Goal: Communication & Community: Answer question/provide support

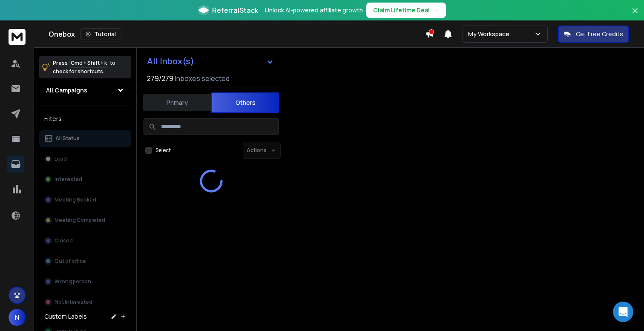
click at [190, 99] on button "Primary" at bounding box center [177, 102] width 68 height 19
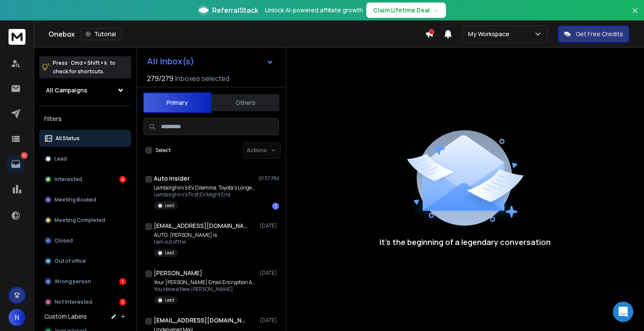
click at [230, 98] on button "Others" at bounding box center [245, 102] width 68 height 19
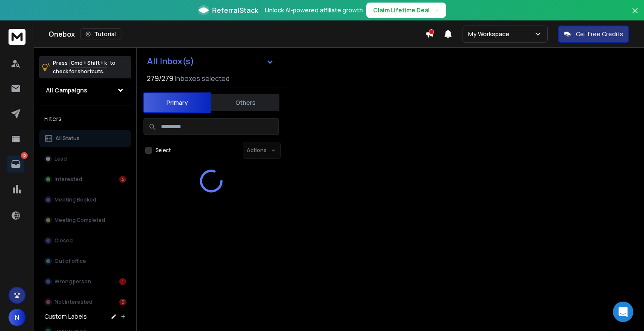
click at [178, 98] on button "Primary" at bounding box center [177, 102] width 68 height 20
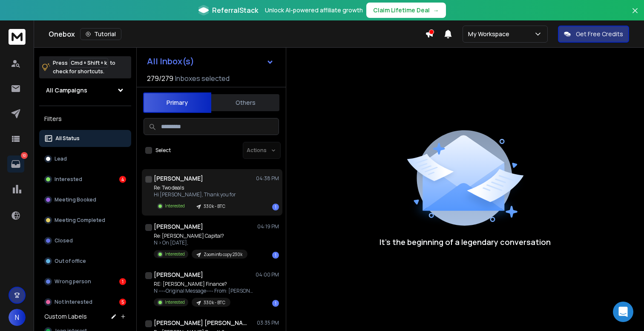
click at [242, 200] on div "Re: Two deals Hi [PERSON_NAME], Thank you for Interested 330k - BTC 1" at bounding box center [216, 197] width 125 height 26
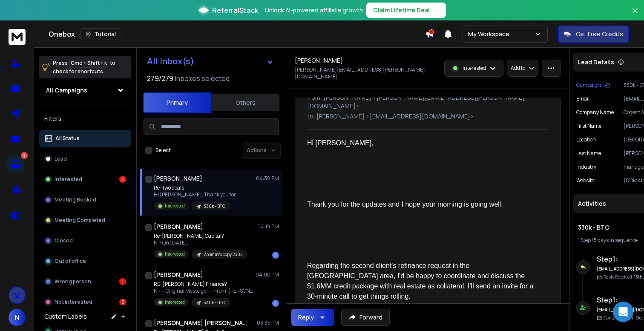
scroll to position [148, 0]
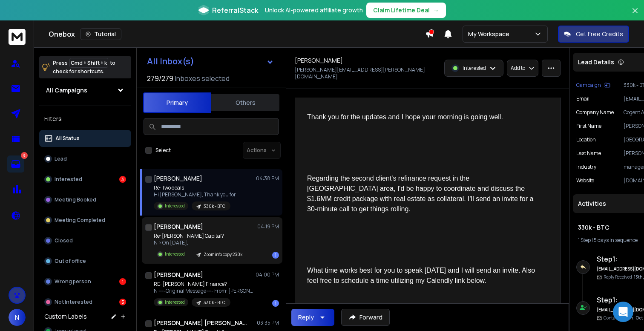
click at [241, 243] on p "N > On [DATE]," at bounding box center [201, 242] width 94 height 7
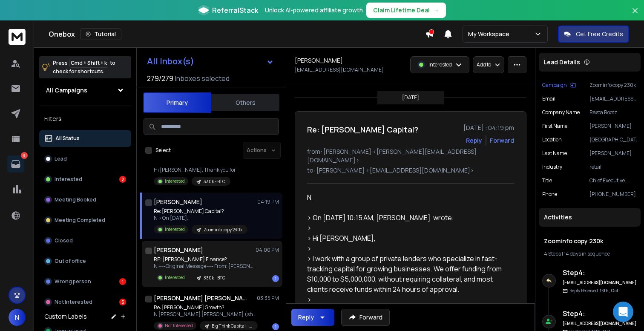
click at [244, 258] on div "RE: [PERSON_NAME] Finance? N -----Original Message----- From: [PERSON_NAME] Int…" at bounding box center [216, 269] width 125 height 26
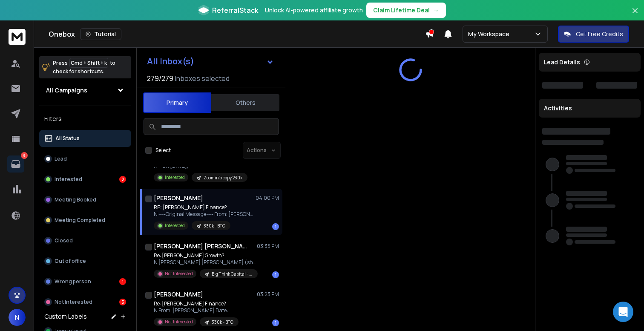
scroll to position [92, 0]
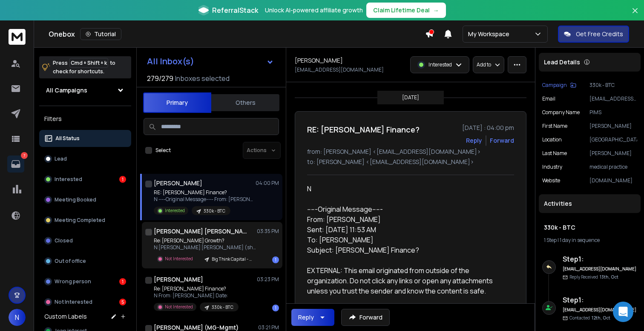
click at [235, 239] on p "Re: [PERSON_NAME] Growth?" at bounding box center [205, 240] width 102 height 7
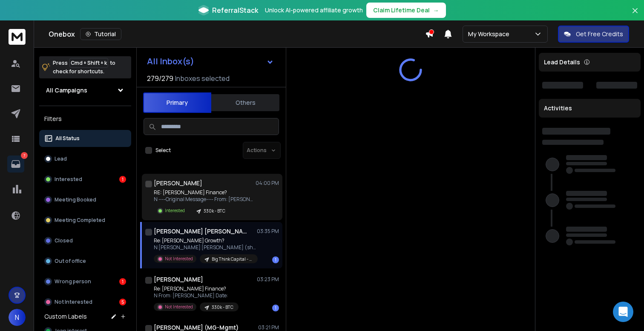
scroll to position [0, 0]
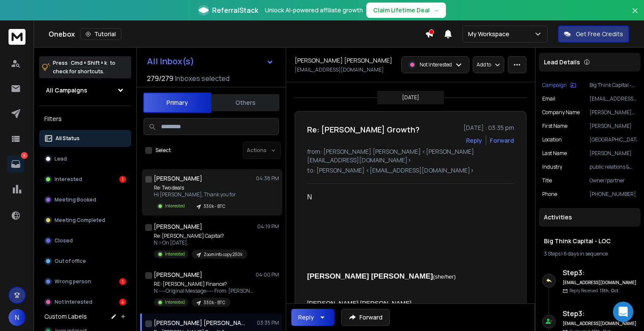
click at [227, 181] on div "[PERSON_NAME] 04:38 PM" at bounding box center [216, 178] width 125 height 9
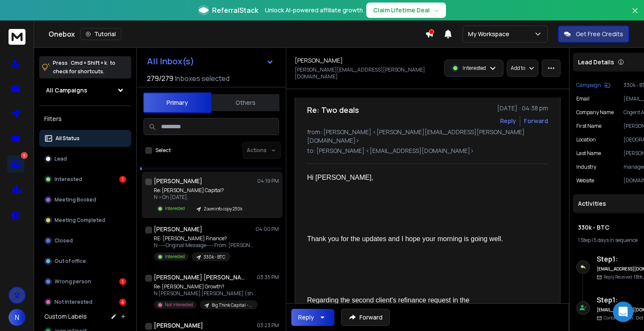
scroll to position [194, 0]
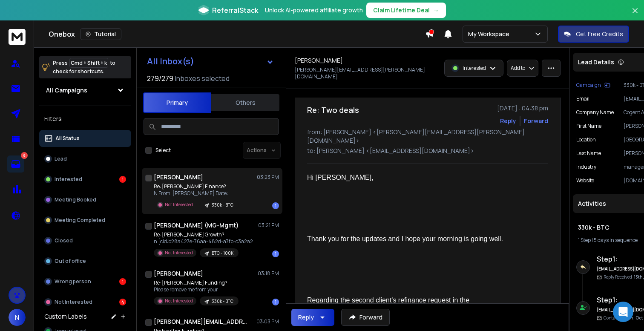
click at [233, 203] on div "330k - BTC" at bounding box center [219, 204] width 39 height 9
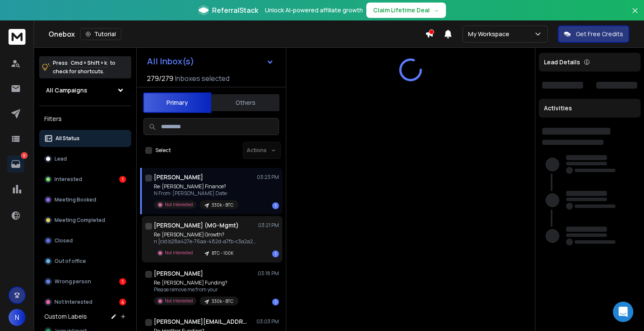
click at [229, 235] on p "Re: [PERSON_NAME] Growth?" at bounding box center [205, 234] width 102 height 7
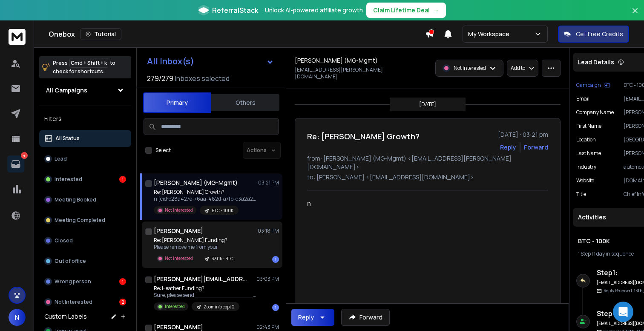
click at [241, 243] on div "Re: [PERSON_NAME] Funding? Please remove me from your Not Interested 330k - BTC…" at bounding box center [216, 250] width 125 height 26
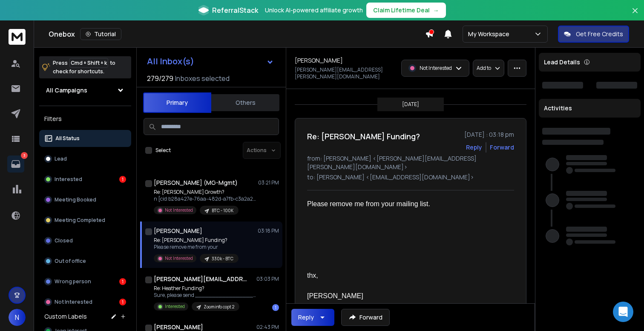
scroll to position [278, 0]
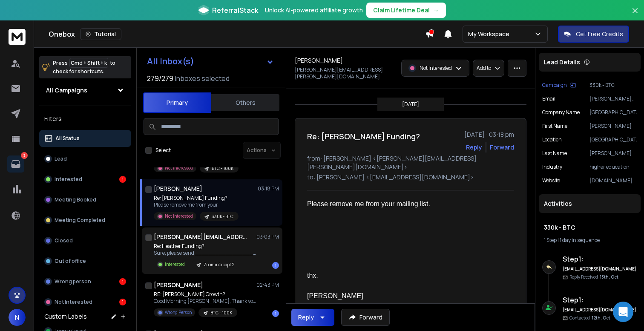
click at [235, 249] on p "Re: Heather Funding?" at bounding box center [205, 246] width 102 height 7
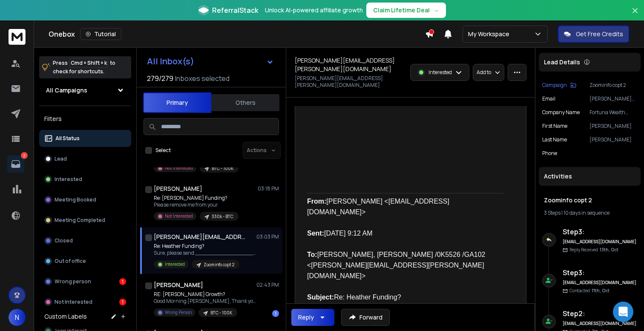
scroll to position [0, 0]
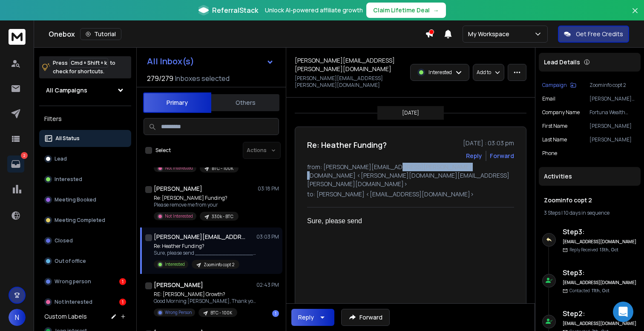
drag, startPoint x: 455, startPoint y: 149, endPoint x: 394, endPoint y: 149, distance: 60.9
click at [394, 163] on p "from: [PERSON_NAME][EMAIL_ADDRESS][PERSON_NAME][DOMAIN_NAME] <[PERSON_NAME][DOM…" at bounding box center [410, 176] width 207 height 26
copy p "[PERSON_NAME][EMAIL_ADDRESS][PERSON_NAME][DOMAIN_NAME]"
click at [296, 312] on button "Reply" at bounding box center [312, 317] width 43 height 17
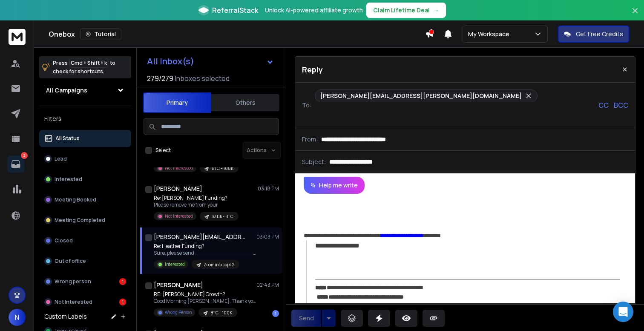
click at [374, 106] on input at bounding box center [345, 113] width 60 height 15
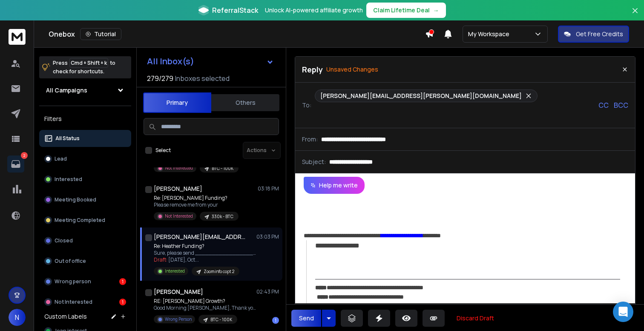
paste input "**********"
type input "**********"
click at [363, 197] on div "**********" at bounding box center [465, 248] width 340 height 109
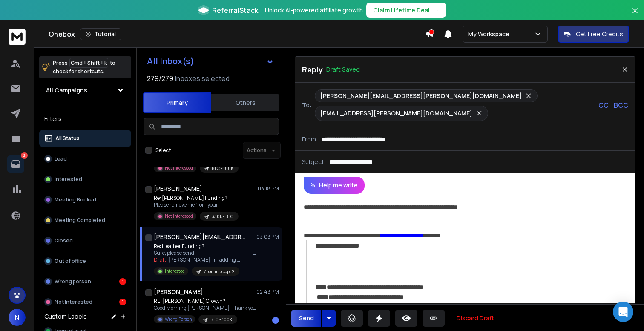
click at [309, 318] on button "Send" at bounding box center [306, 317] width 30 height 17
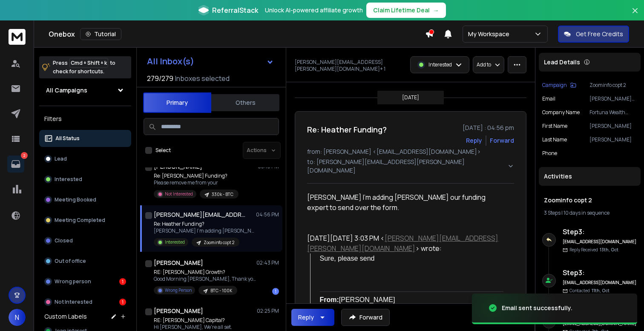
scroll to position [342, 0]
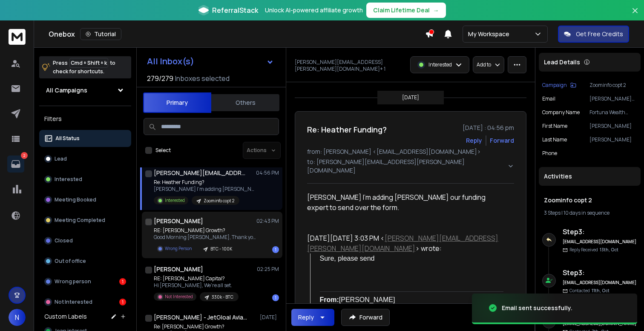
click at [227, 239] on p "Good Morning [PERSON_NAME], Thank you" at bounding box center [205, 237] width 102 height 7
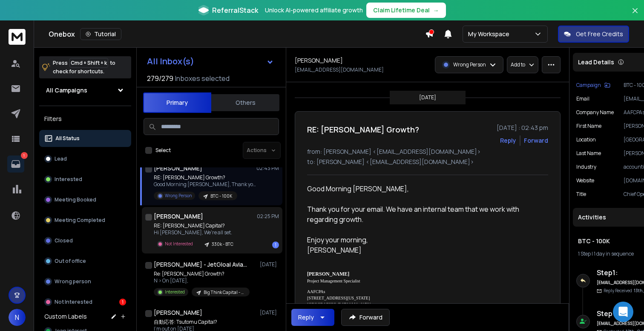
scroll to position [401, 0]
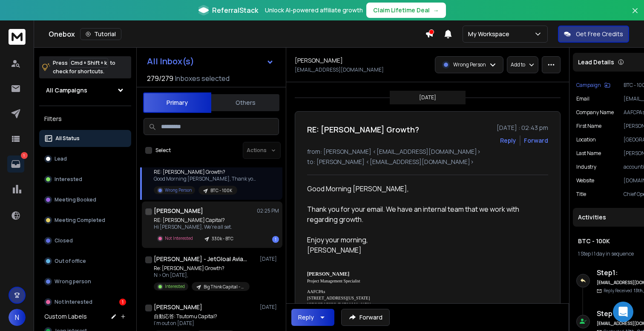
click at [238, 232] on div "RE: [PERSON_NAME] Capital? Hi [PERSON_NAME], We're all set. Not Interested 330k…" at bounding box center [216, 230] width 125 height 26
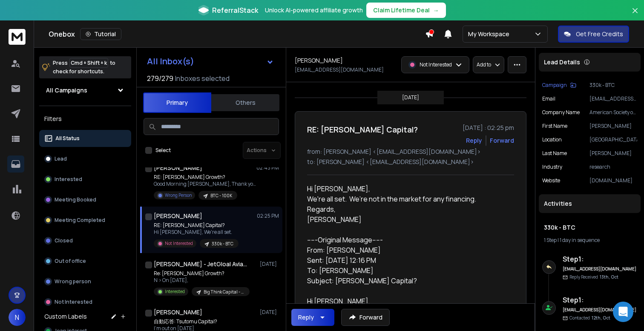
scroll to position [0, 0]
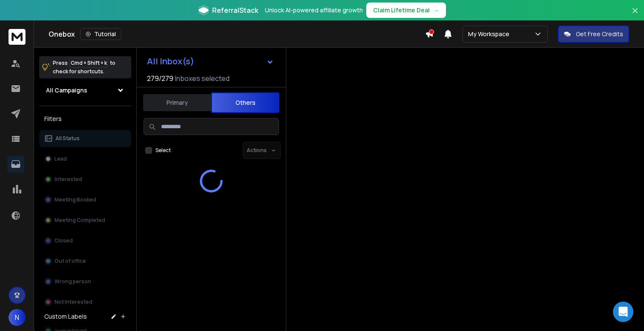
click at [239, 106] on button "Others" at bounding box center [245, 102] width 68 height 20
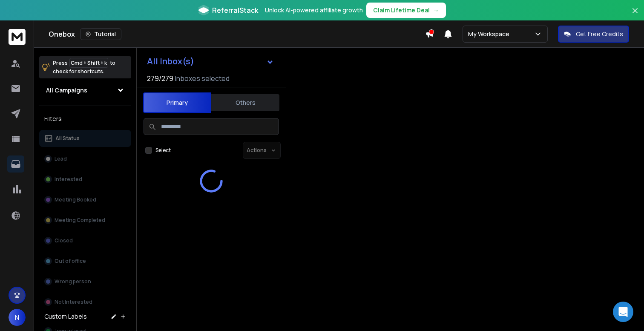
click at [181, 103] on button "Primary" at bounding box center [177, 102] width 68 height 20
